Goal: Information Seeking & Learning: Check status

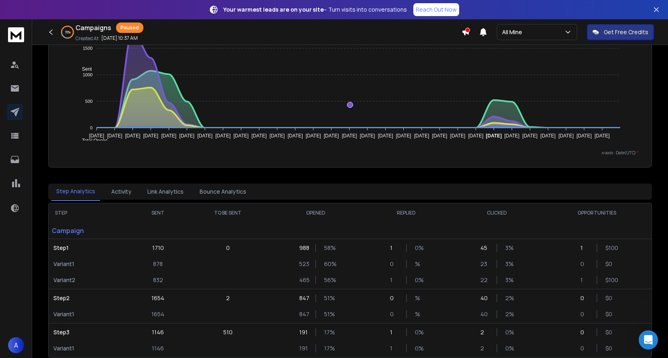
scroll to position [248, 0]
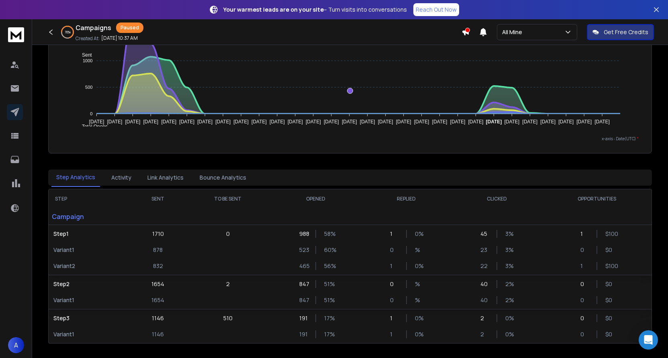
click at [119, 178] on button "Activity" at bounding box center [122, 178] width 30 height 18
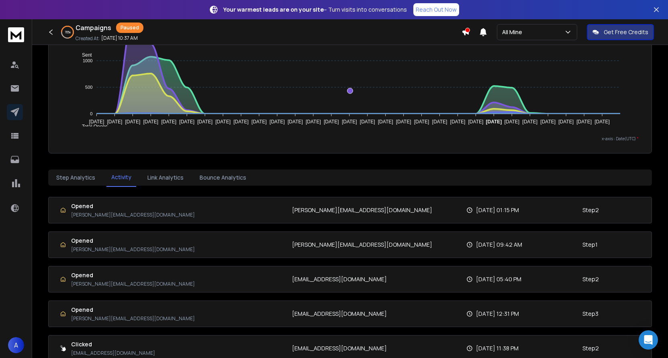
click at [172, 181] on button "Link Analytics" at bounding box center [166, 178] width 46 height 18
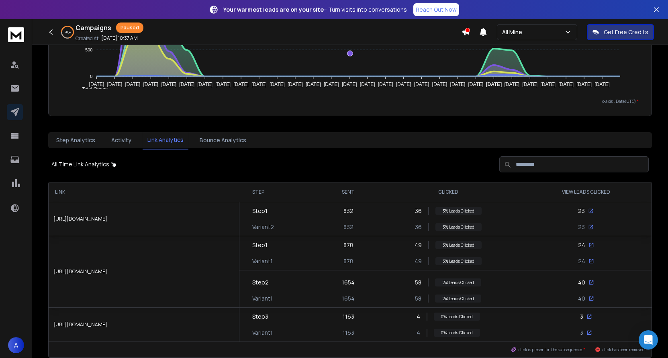
scroll to position [299, 0]
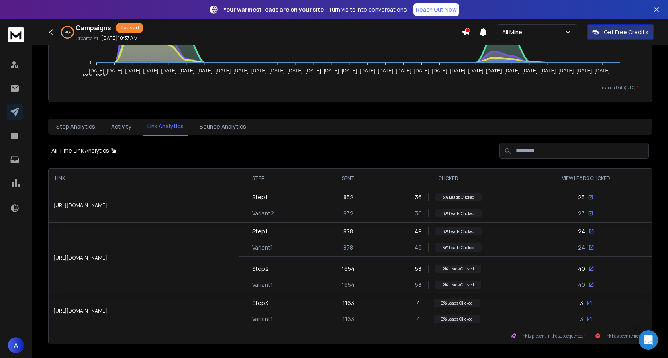
click at [224, 123] on button "Bounce Analytics" at bounding box center [223, 127] width 56 height 18
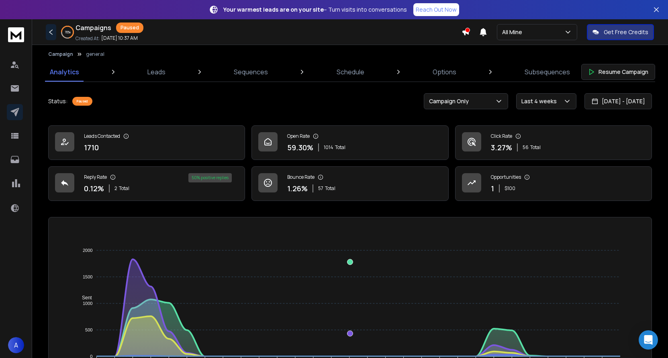
scroll to position [0, 0]
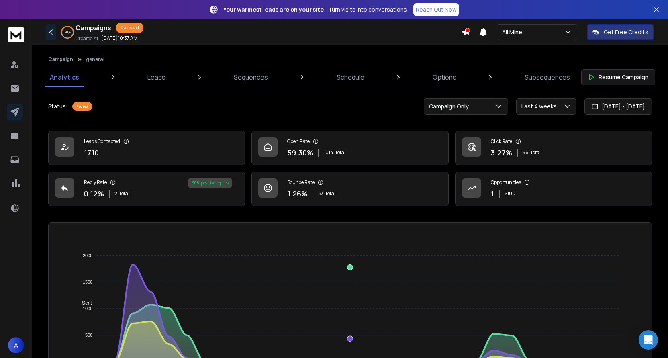
click at [51, 34] on icon at bounding box center [50, 32] width 7 height 7
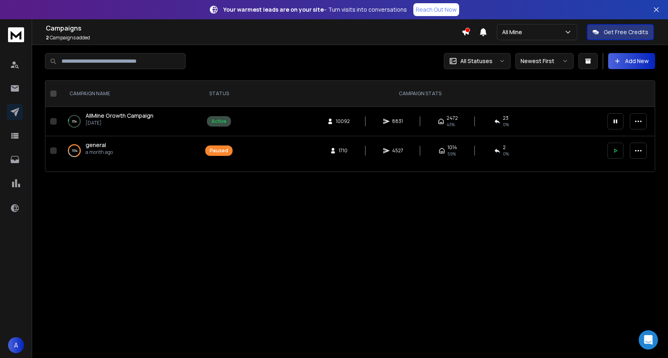
click at [123, 119] on span "AllMine Growth Campaign" at bounding box center [120, 116] width 68 height 8
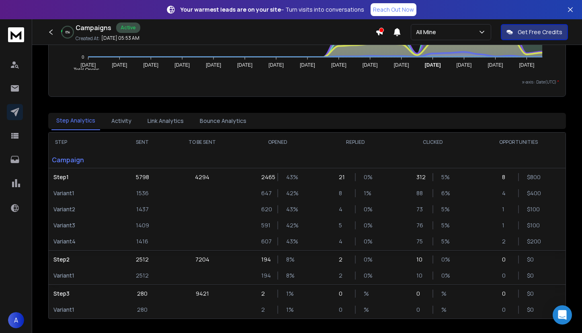
scroll to position [305, 0]
click at [121, 114] on button "Activity" at bounding box center [122, 121] width 30 height 18
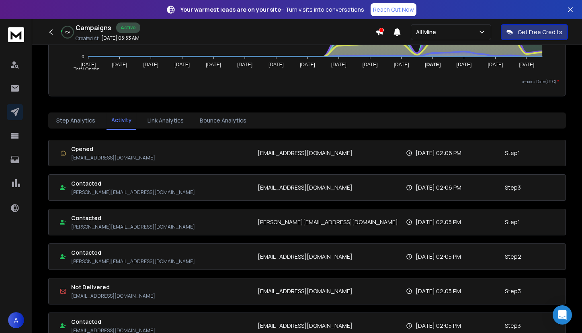
click at [158, 123] on button "Link Analytics" at bounding box center [166, 121] width 46 height 18
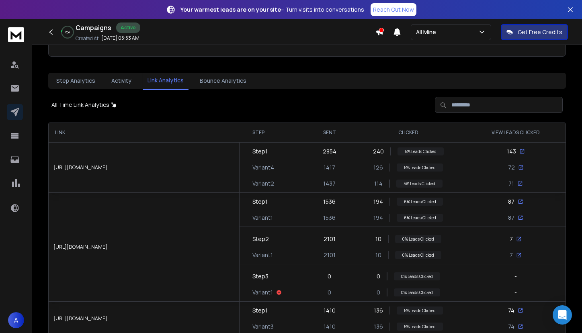
scroll to position [277, 0]
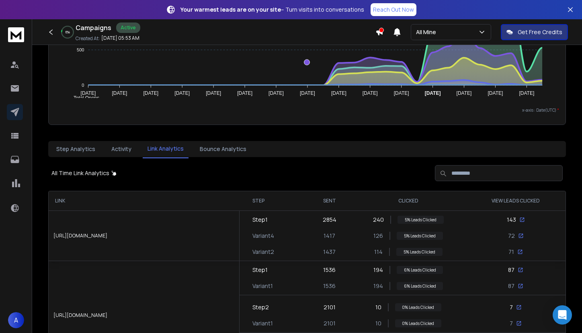
click at [236, 150] on button "Bounce Analytics" at bounding box center [223, 149] width 56 height 18
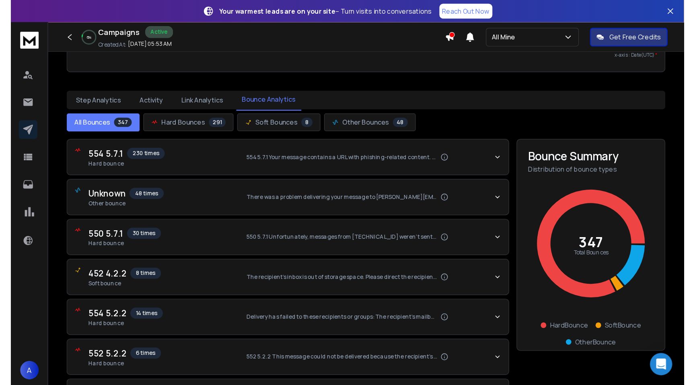
scroll to position [334, 0]
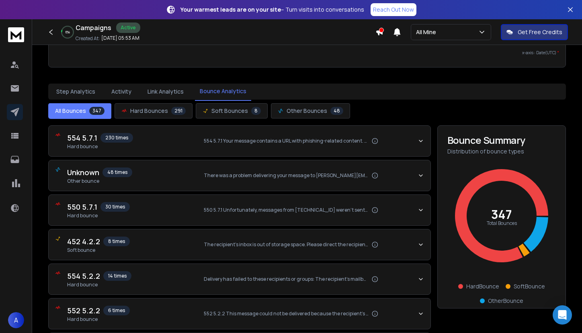
click at [174, 86] on button "Link Analytics" at bounding box center [166, 92] width 46 height 18
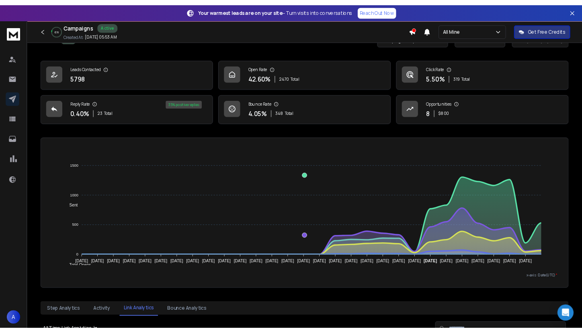
scroll to position [0, 0]
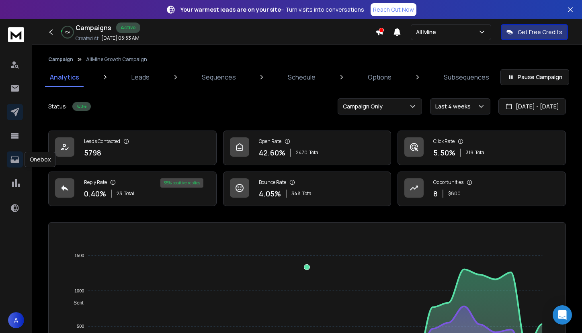
click at [18, 155] on icon at bounding box center [15, 160] width 10 height 10
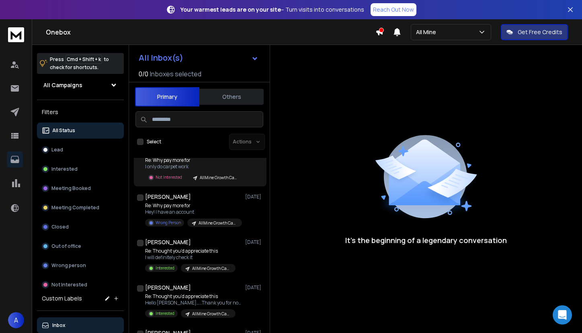
scroll to position [112, 0]
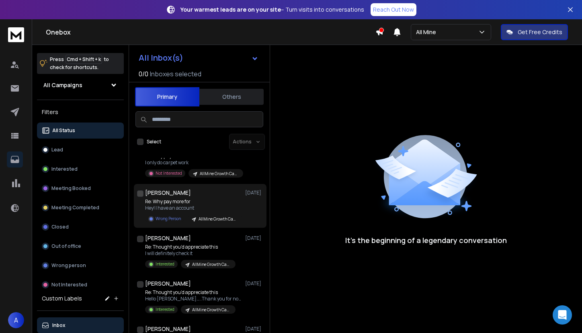
click at [225, 198] on div "[PERSON_NAME] [DATE] Re: Why pay more for Hey! I have an account Wrong Person A…" at bounding box center [204, 206] width 118 height 34
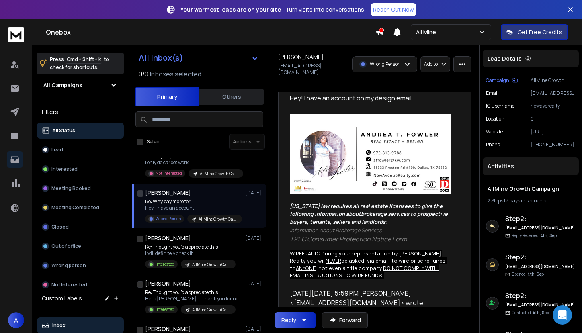
scroll to position [0, 0]
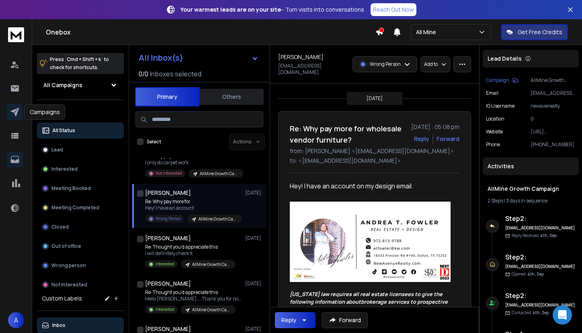
click at [16, 107] on link at bounding box center [15, 112] width 16 height 16
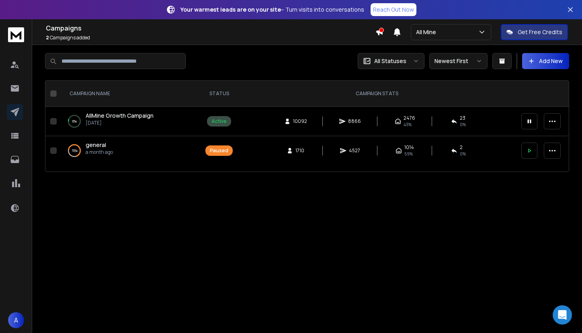
click at [125, 124] on p "[DATE]" at bounding box center [120, 123] width 68 height 6
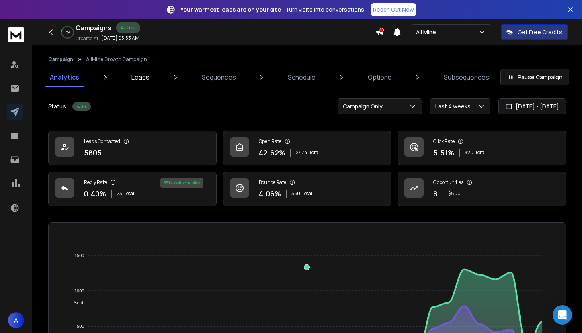
click at [145, 80] on p "Leads" at bounding box center [140, 77] width 18 height 10
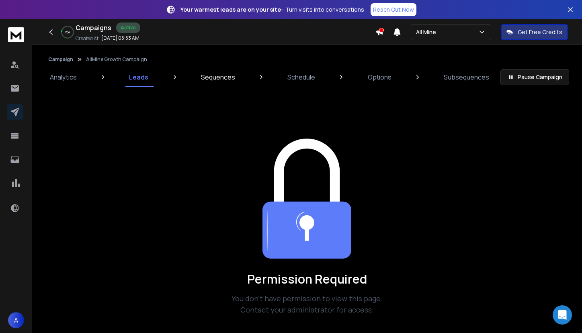
click at [219, 76] on p "Sequences" at bounding box center [218, 77] width 34 height 10
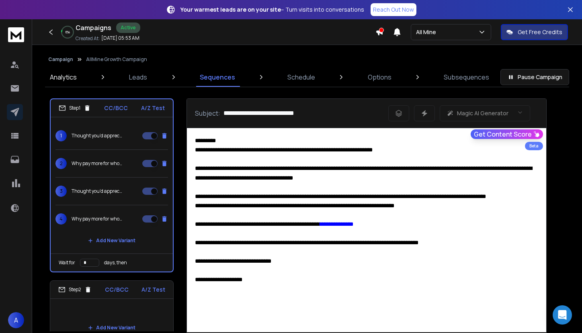
click at [63, 77] on p "Analytics" at bounding box center [63, 77] width 27 height 10
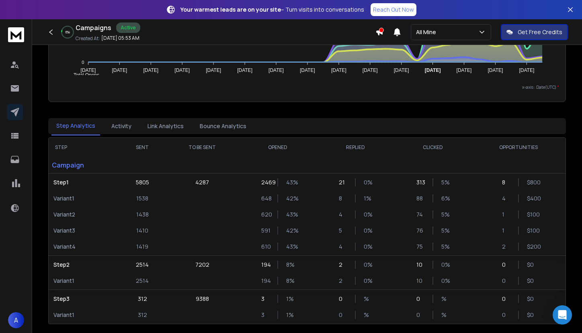
scroll to position [305, 0]
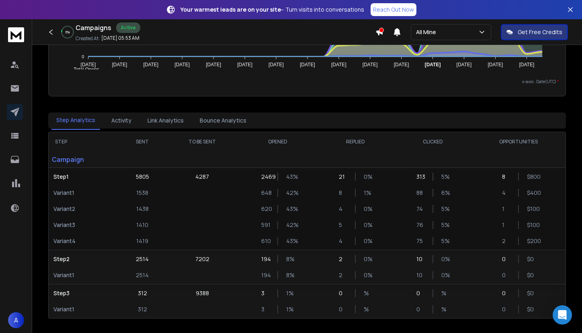
click at [66, 191] on p "Variant 1" at bounding box center [83, 193] width 61 height 8
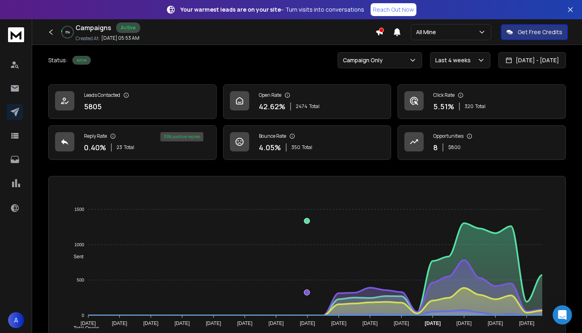
scroll to position [0, 0]
